Goal: Check status

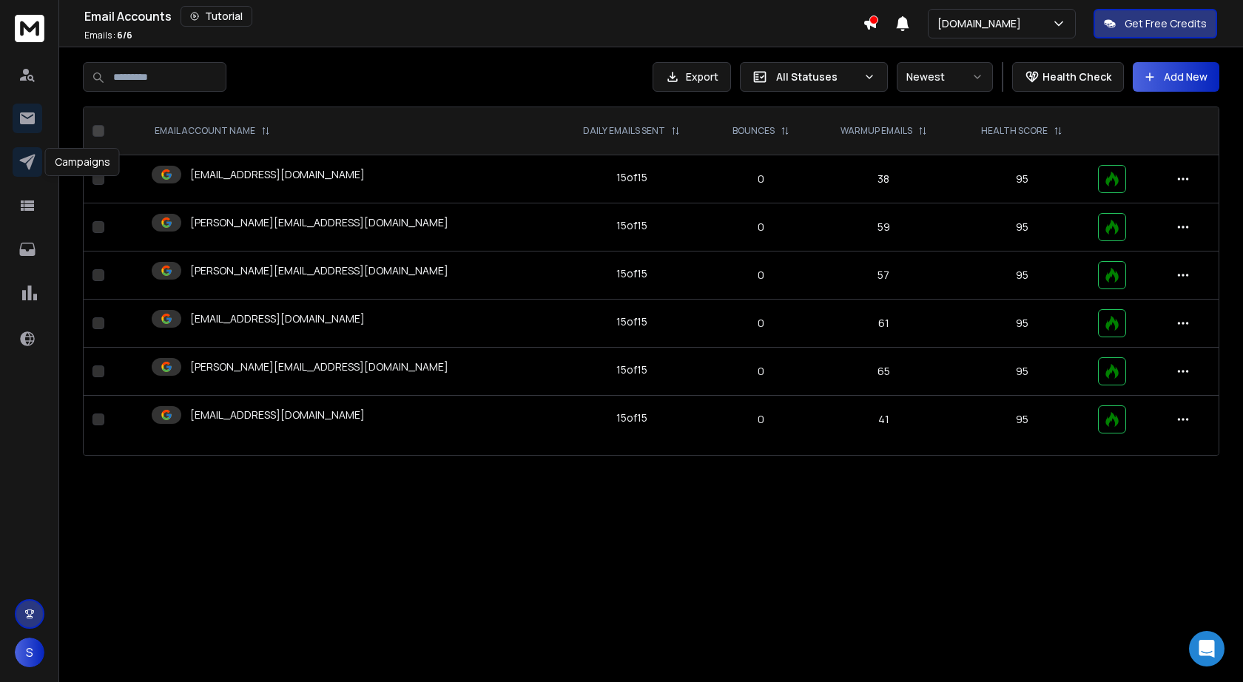
click at [35, 152] on link at bounding box center [28, 162] width 30 height 30
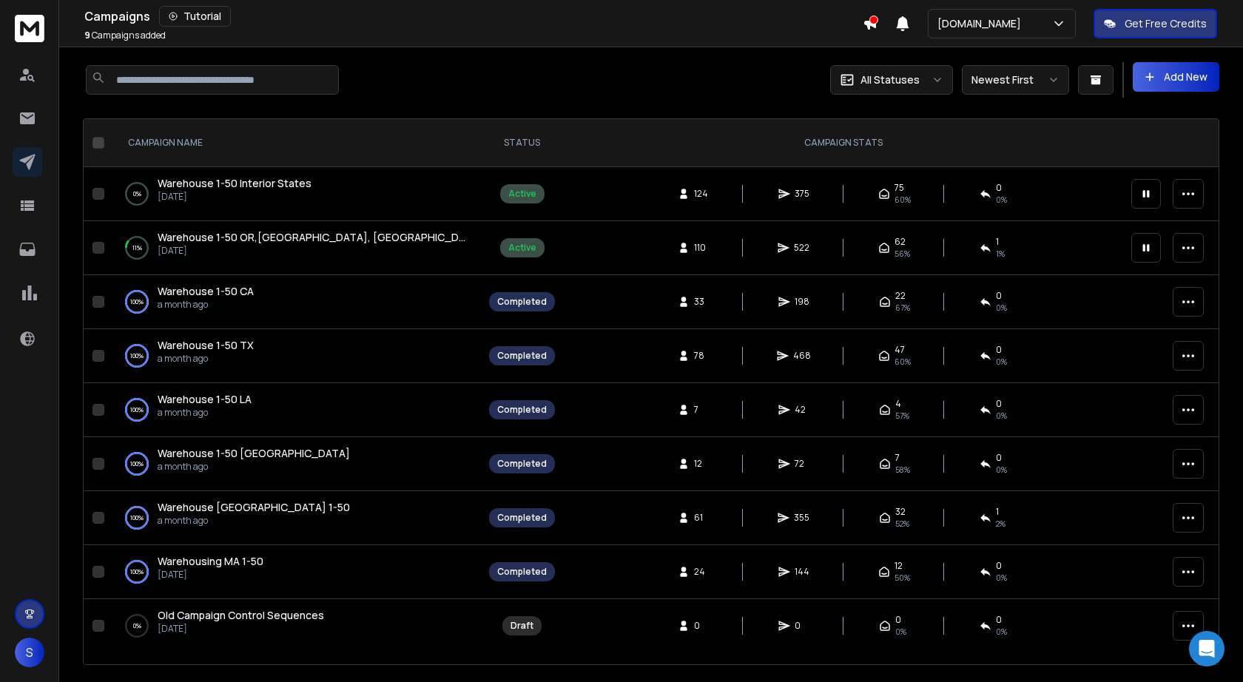
click at [257, 170] on td "0 % Warehouse 1-50 Interior States 12 days ago" at bounding box center [295, 194] width 370 height 54
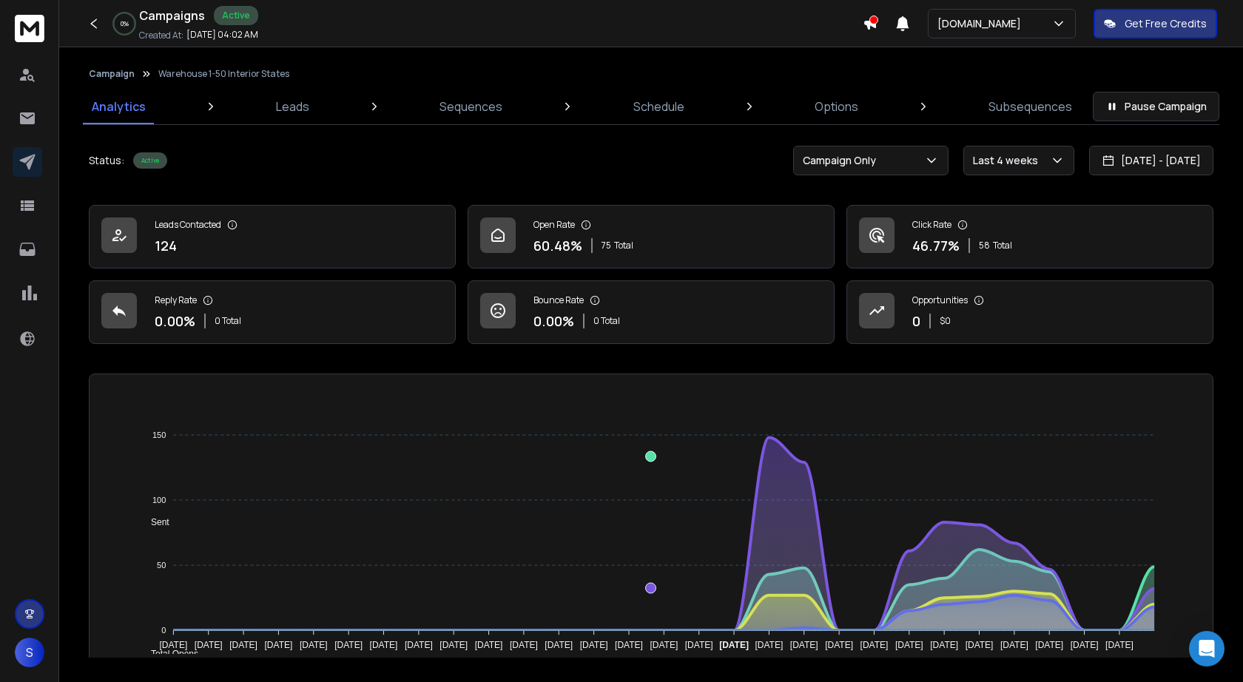
click at [660, 152] on div "Status: Active Pause Campaign Campaign Only Last 4 weeks 15 Sep 2025 - 13 Oct 2…" at bounding box center [651, 161] width 1124 height 30
click at [603, 182] on div "Status: Active Pause Campaign Campaign Only Last 4 weeks 15 Sep 2025 - 13 Oct 2…" at bounding box center [651, 402] width 1124 height 512
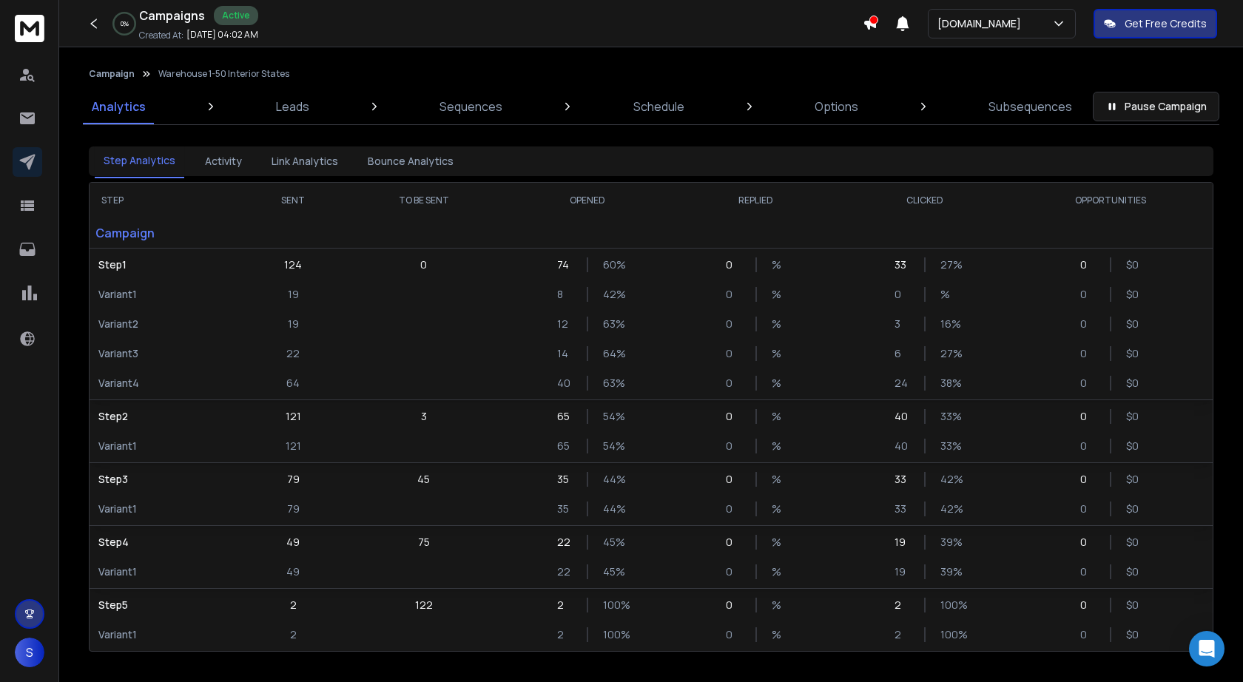
scroll to position [586, 0]
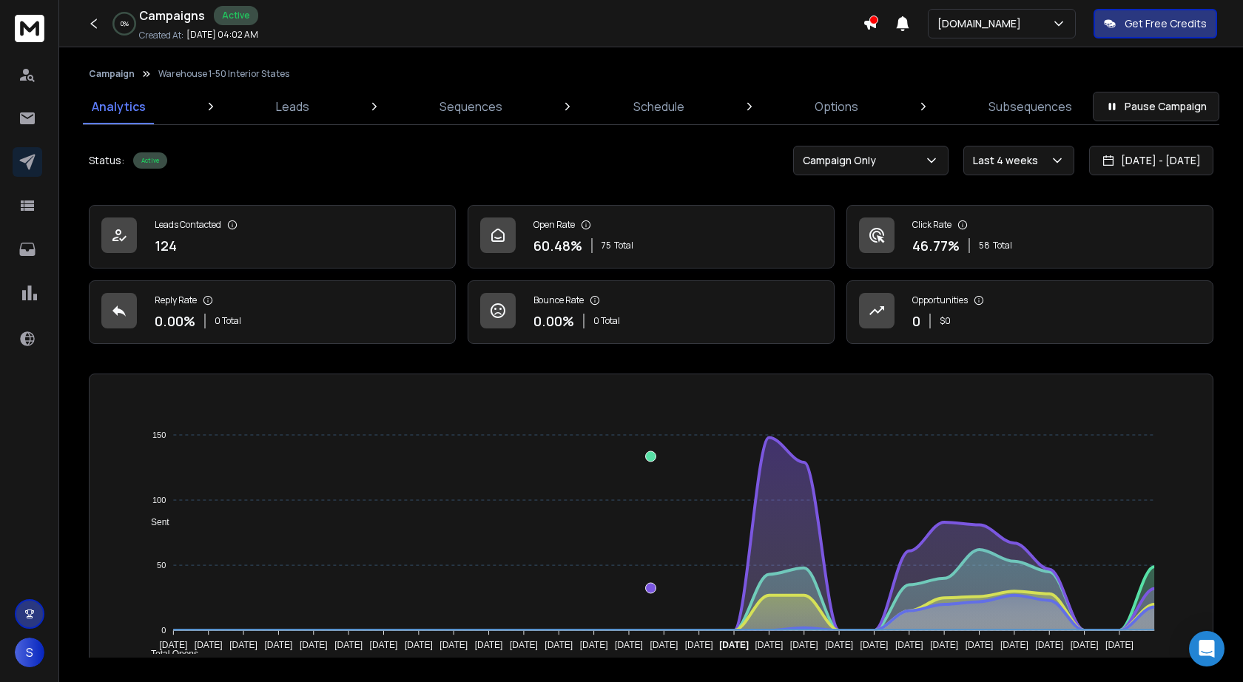
click at [553, 417] on icon "Sent Total Opens Unique Opens Links Clicked Total Replies 150 150 100 100 50 50…" at bounding box center [650, 524] width 1021 height 259
